Goal: Communication & Community: Participate in discussion

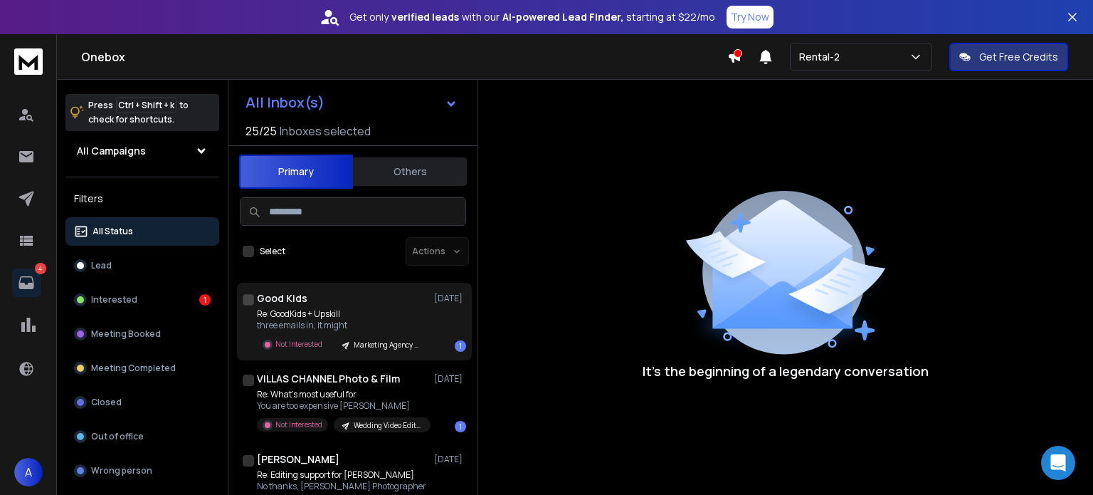
click at [406, 315] on p "Re: GoodKids + Upskill" at bounding box center [342, 313] width 171 height 11
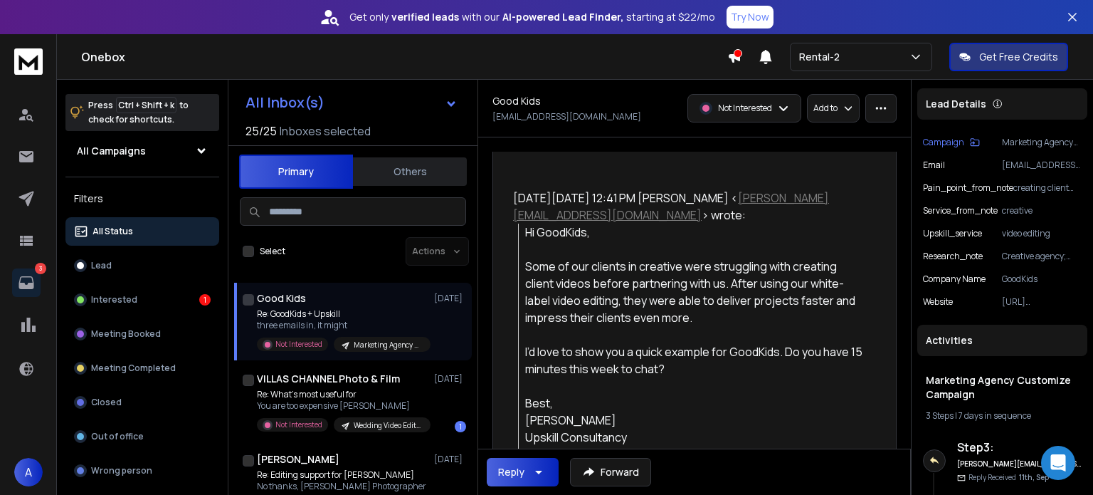
scroll to position [71, 0]
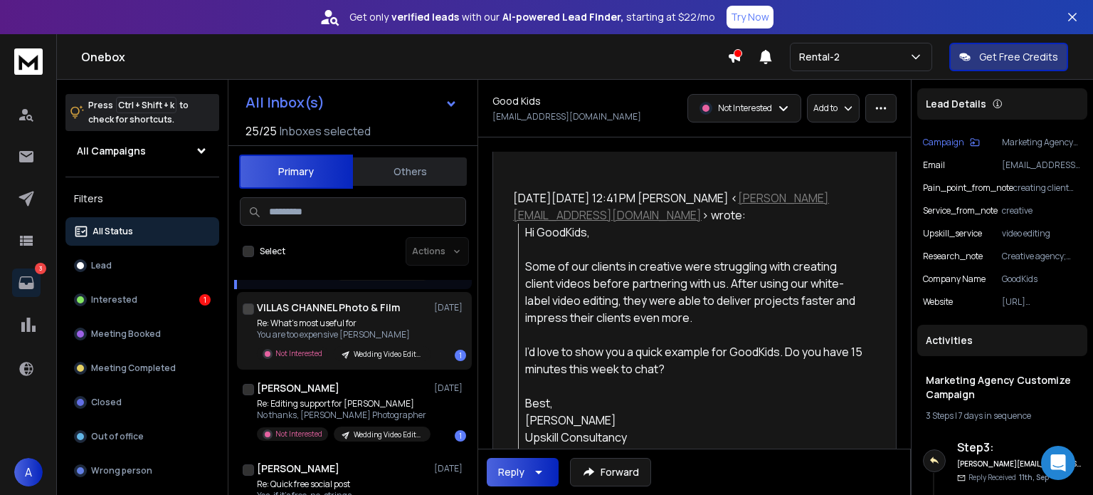
click at [388, 327] on p "Re: What’s most useful for" at bounding box center [342, 322] width 171 height 11
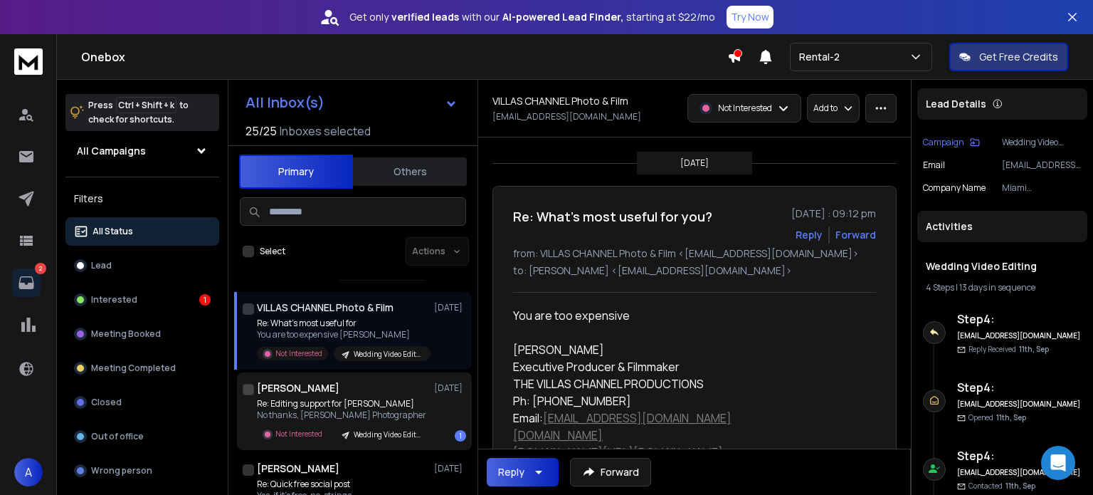
scroll to position [142, 0]
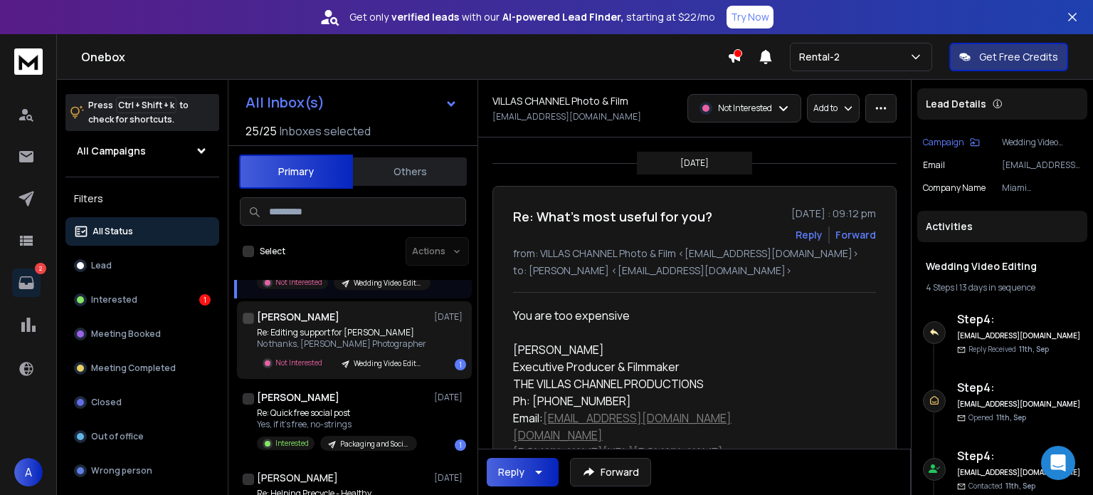
click at [418, 340] on p "No thanks, [PERSON_NAME] Photographer" at bounding box center [342, 343] width 171 height 11
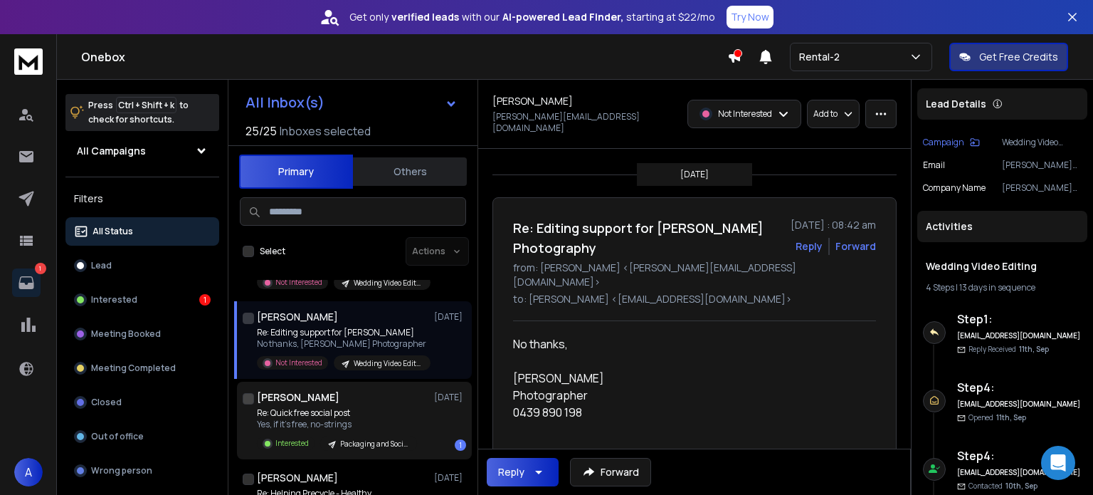
click at [375, 419] on p "Yes, if it's free, no-strings" at bounding box center [337, 424] width 160 height 11
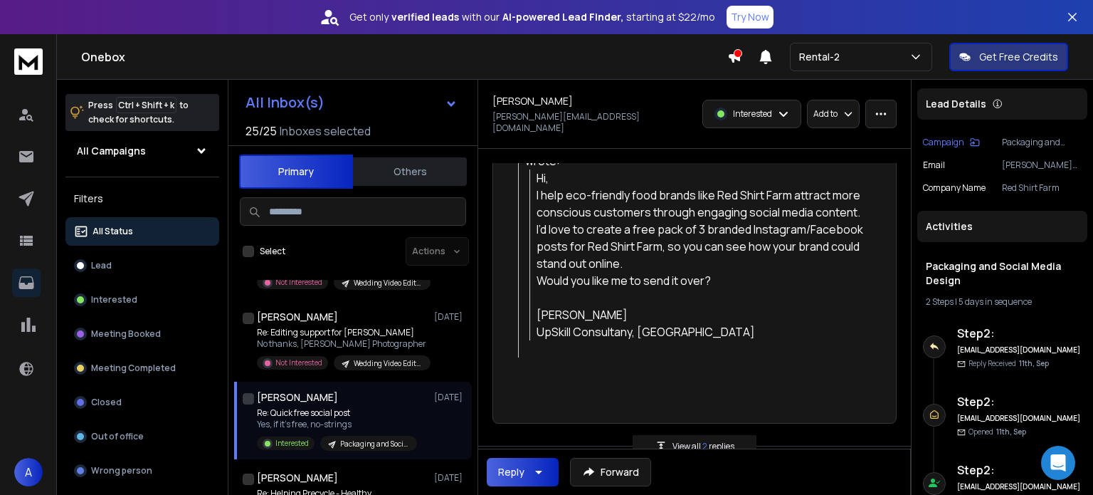
scroll to position [842, 0]
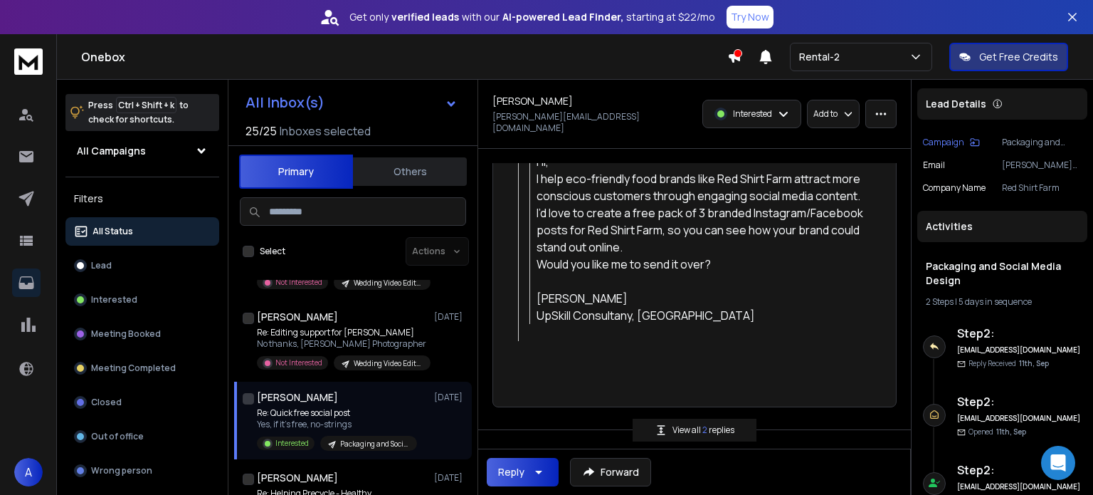
drag, startPoint x: 504, startPoint y: 191, endPoint x: 722, endPoint y: 311, distance: 249.4
copy div "Re: Quick free social post pack for Red Shirt Farm [DATE] : 03:30 am Reply Forw…"
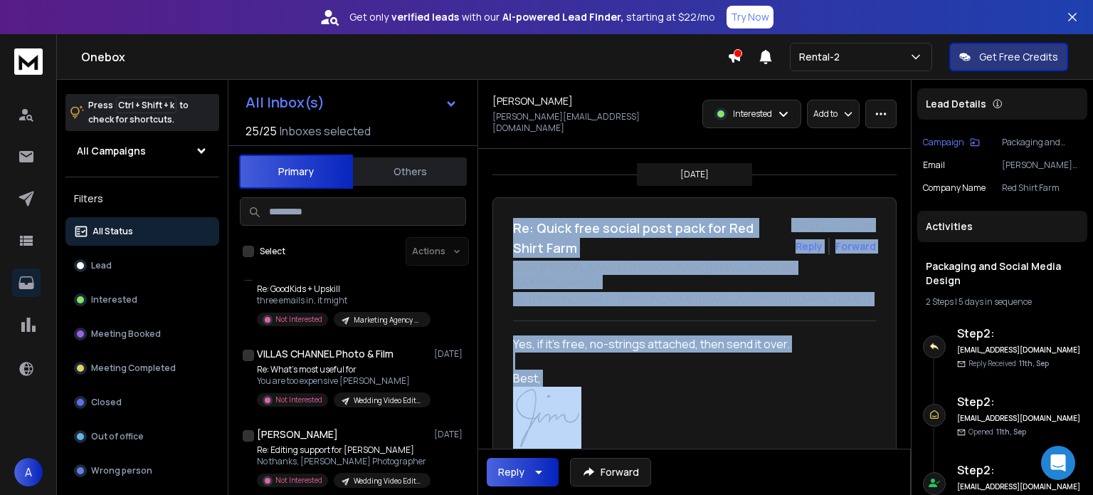
scroll to position [0, 0]
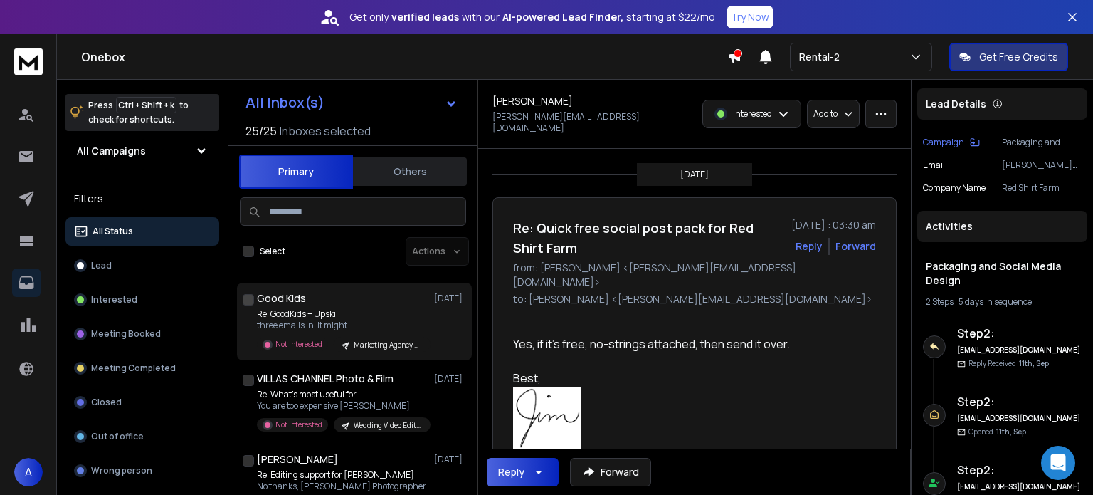
click at [350, 313] on p "Re: GoodKids + Upskill" at bounding box center [342, 313] width 171 height 11
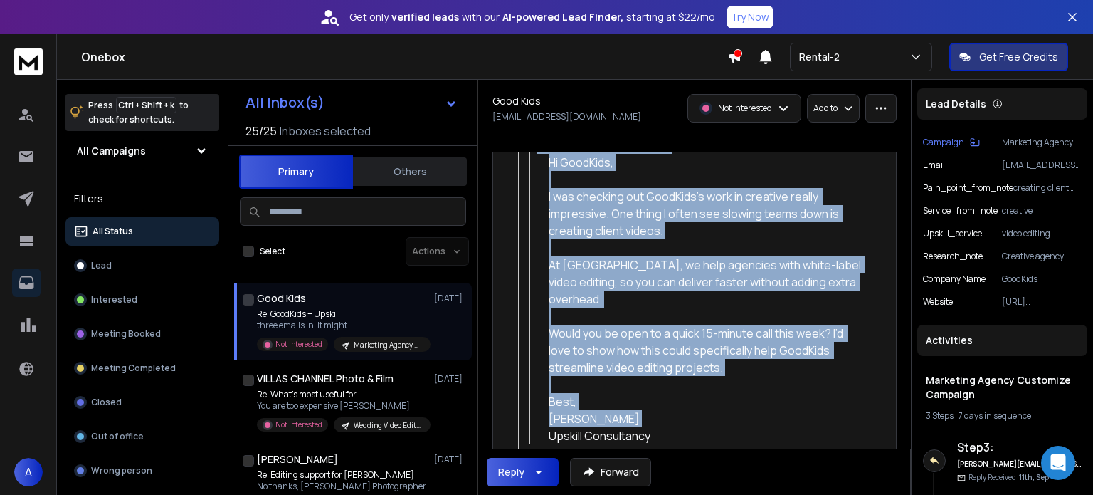
scroll to position [1402, 0]
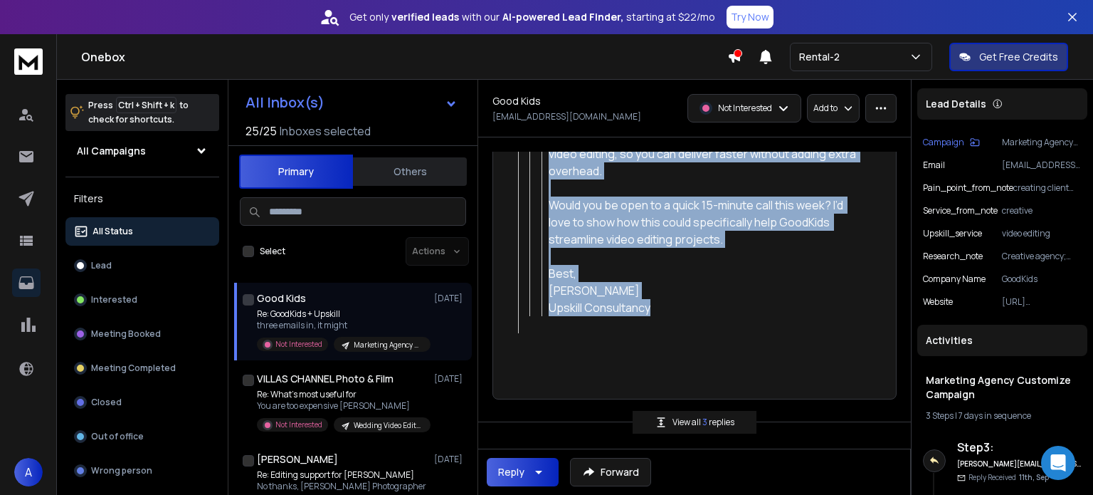
drag, startPoint x: 512, startPoint y: 216, endPoint x: 705, endPoint y: 289, distance: 205.4
copy div "Lo: IpsuMdol + Sitamet 74 Consectet 5354 : 61:87 ad Elits Doeiusm temp: Inci Ut…"
